Goal: Navigation & Orientation: Find specific page/section

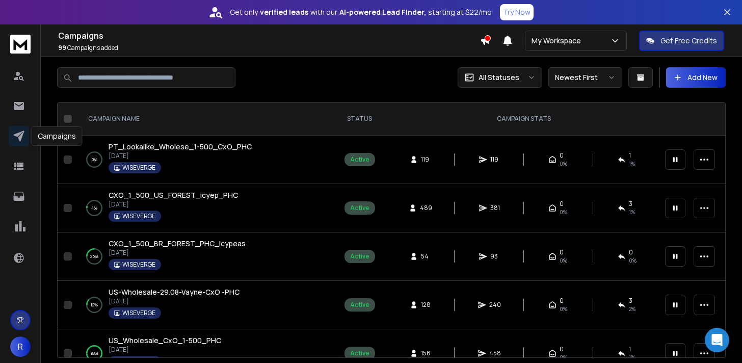
click at [21, 138] on icon at bounding box center [18, 135] width 11 height 11
click at [25, 189] on link at bounding box center [19, 196] width 20 height 20
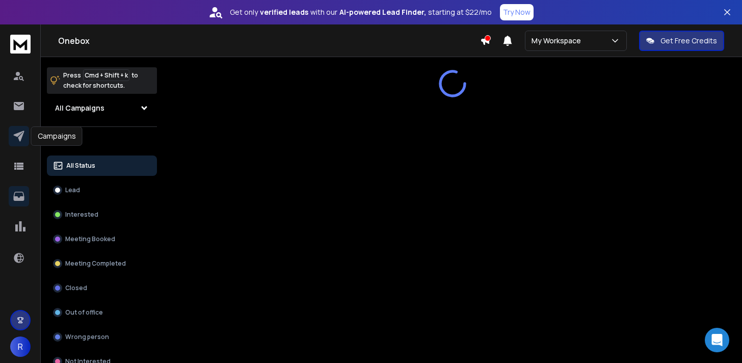
click at [24, 142] on link at bounding box center [19, 136] width 20 height 20
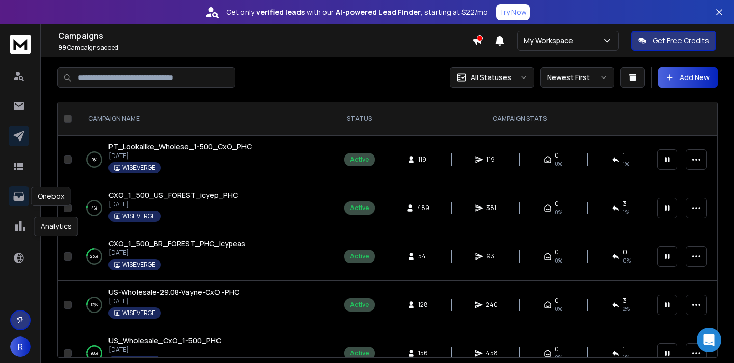
click at [19, 194] on icon at bounding box center [19, 196] width 12 height 12
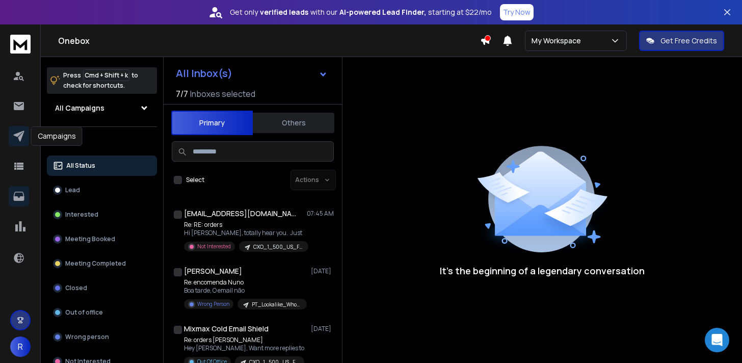
click at [19, 134] on icon at bounding box center [19, 136] width 12 height 12
